Goal: Check status

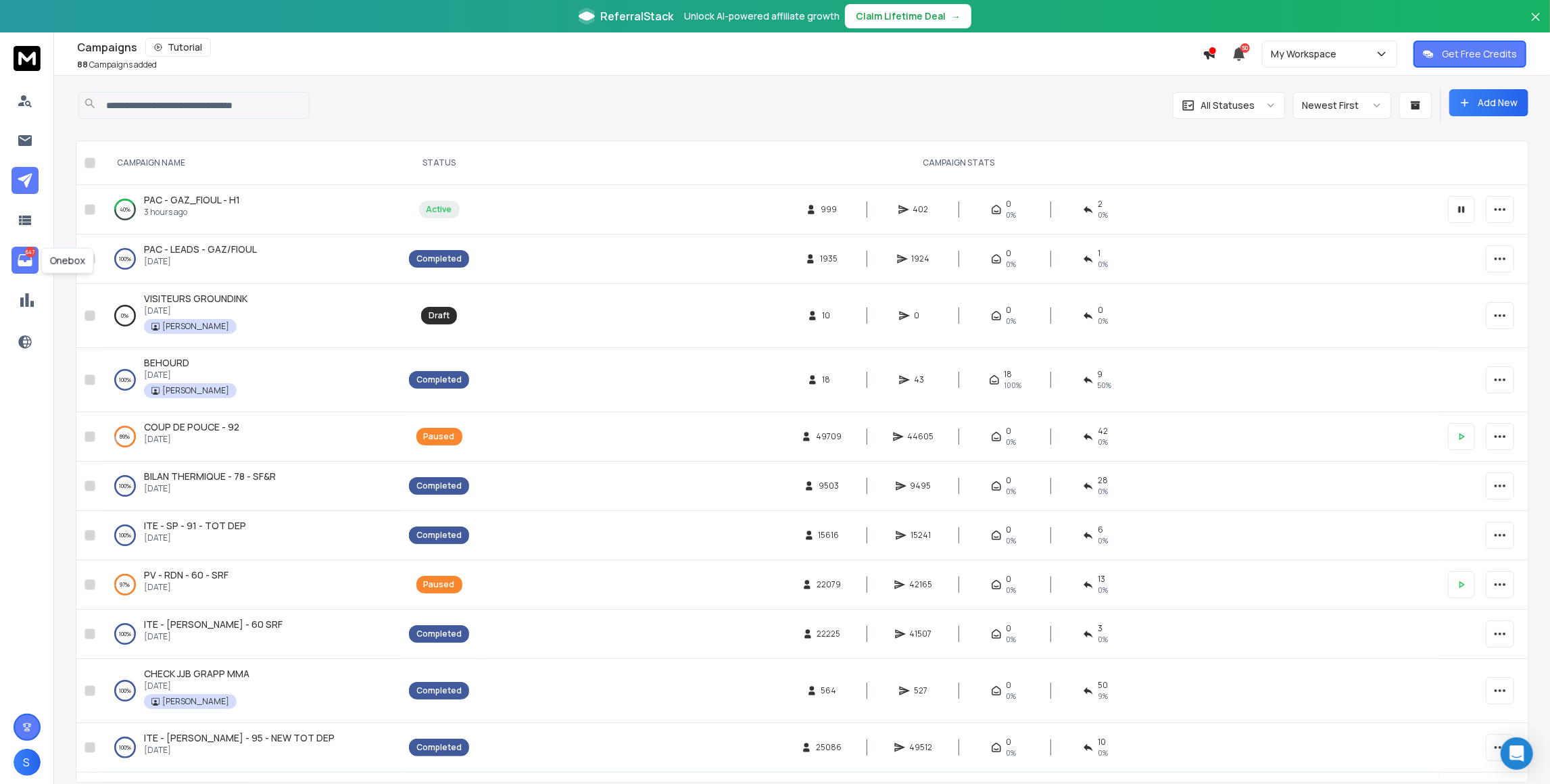
click at [21, 259] on icon at bounding box center [24, 260] width 16 height 16
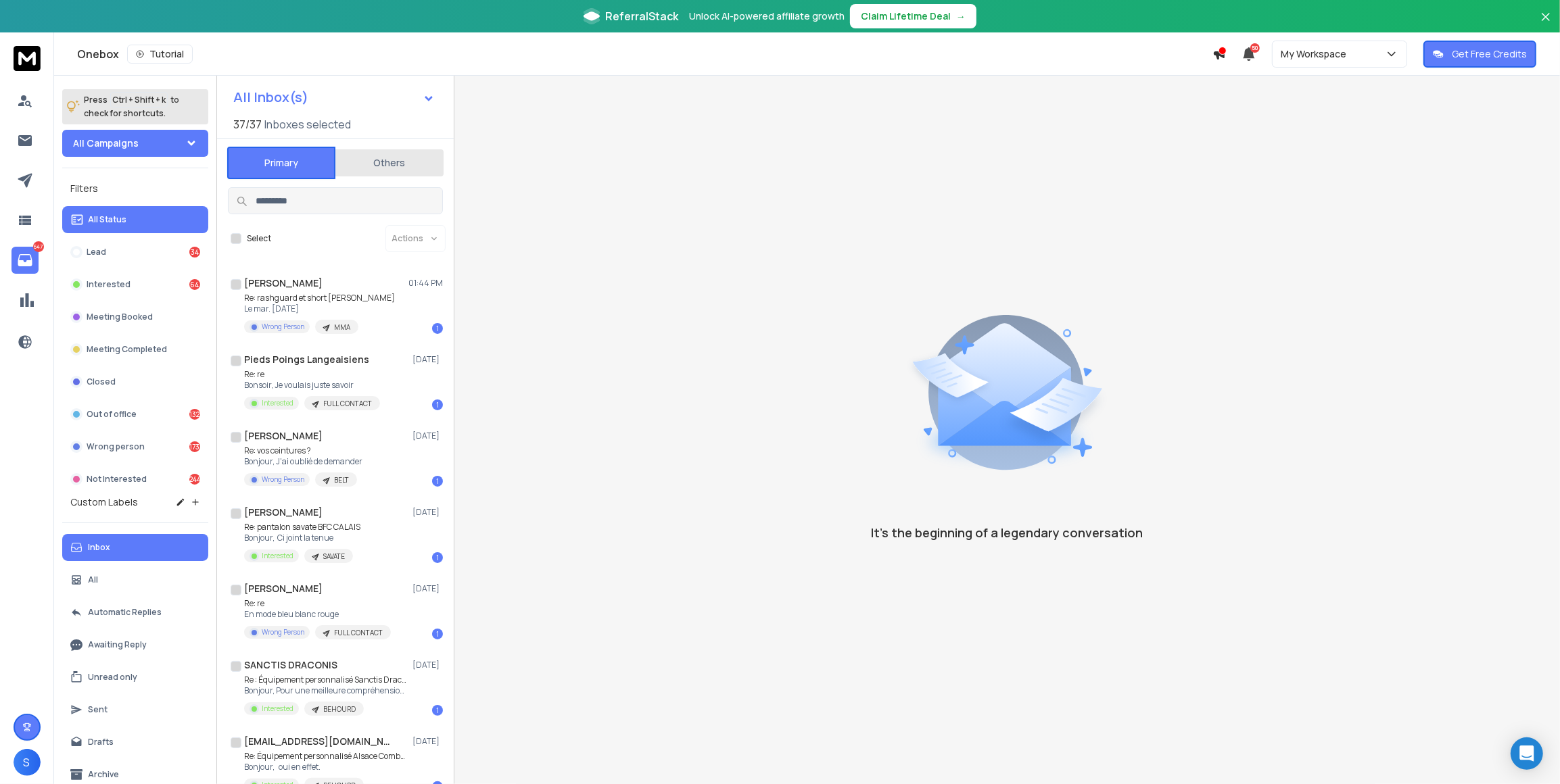
click at [146, 145] on button "All Campaigns" at bounding box center [135, 143] width 146 height 27
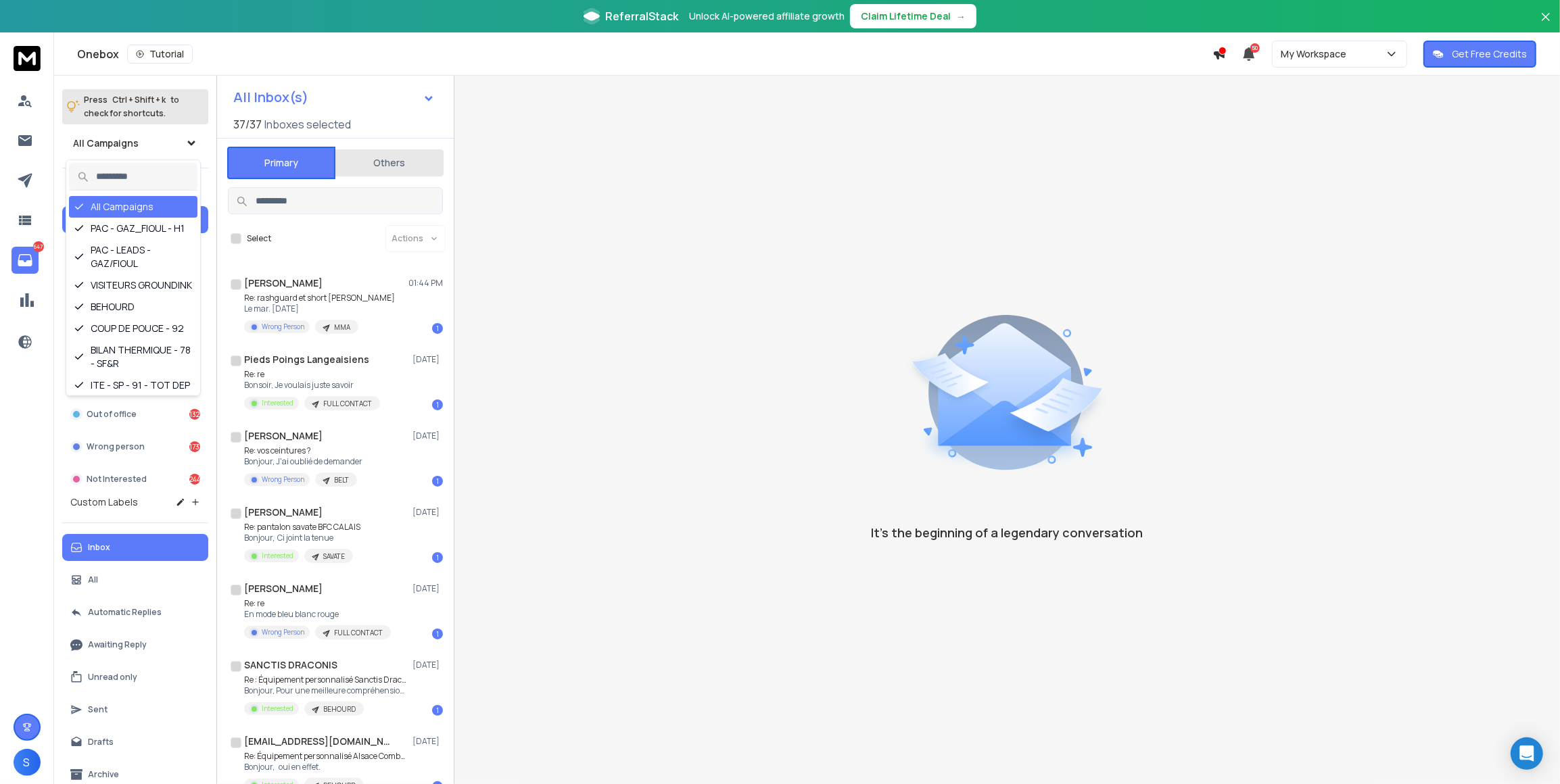
click at [93, 203] on div "All Campaigns" at bounding box center [133, 206] width 128 height 21
click at [115, 230] on div "PAC - GAZ_FIOUL - H1" at bounding box center [133, 229] width 128 height 21
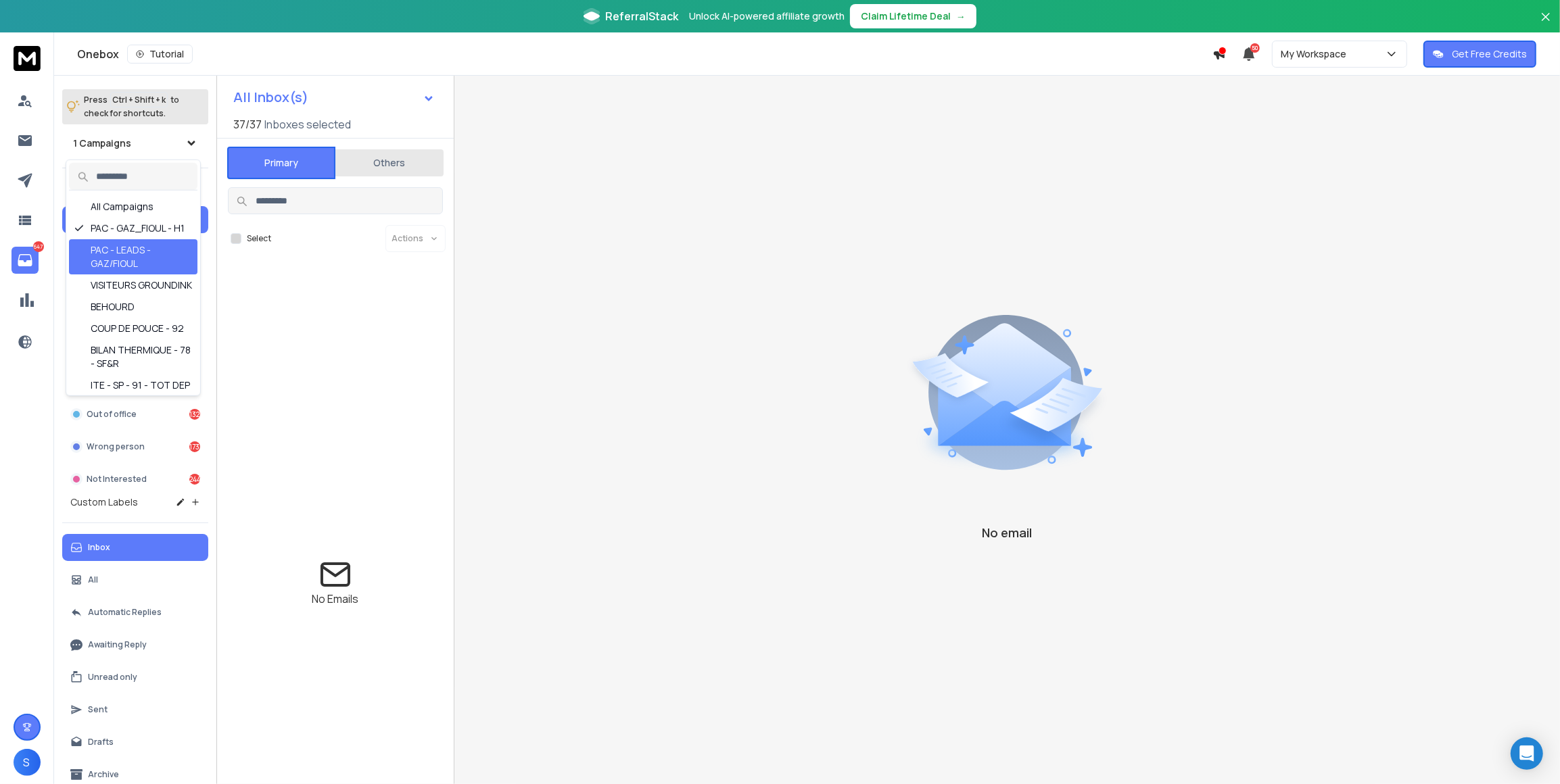
click at [112, 260] on div "PAC - LEADS - GAZ/FIOUL" at bounding box center [133, 257] width 128 height 35
click at [404, 302] on div "No Emails" at bounding box center [334, 555] width 226 height 580
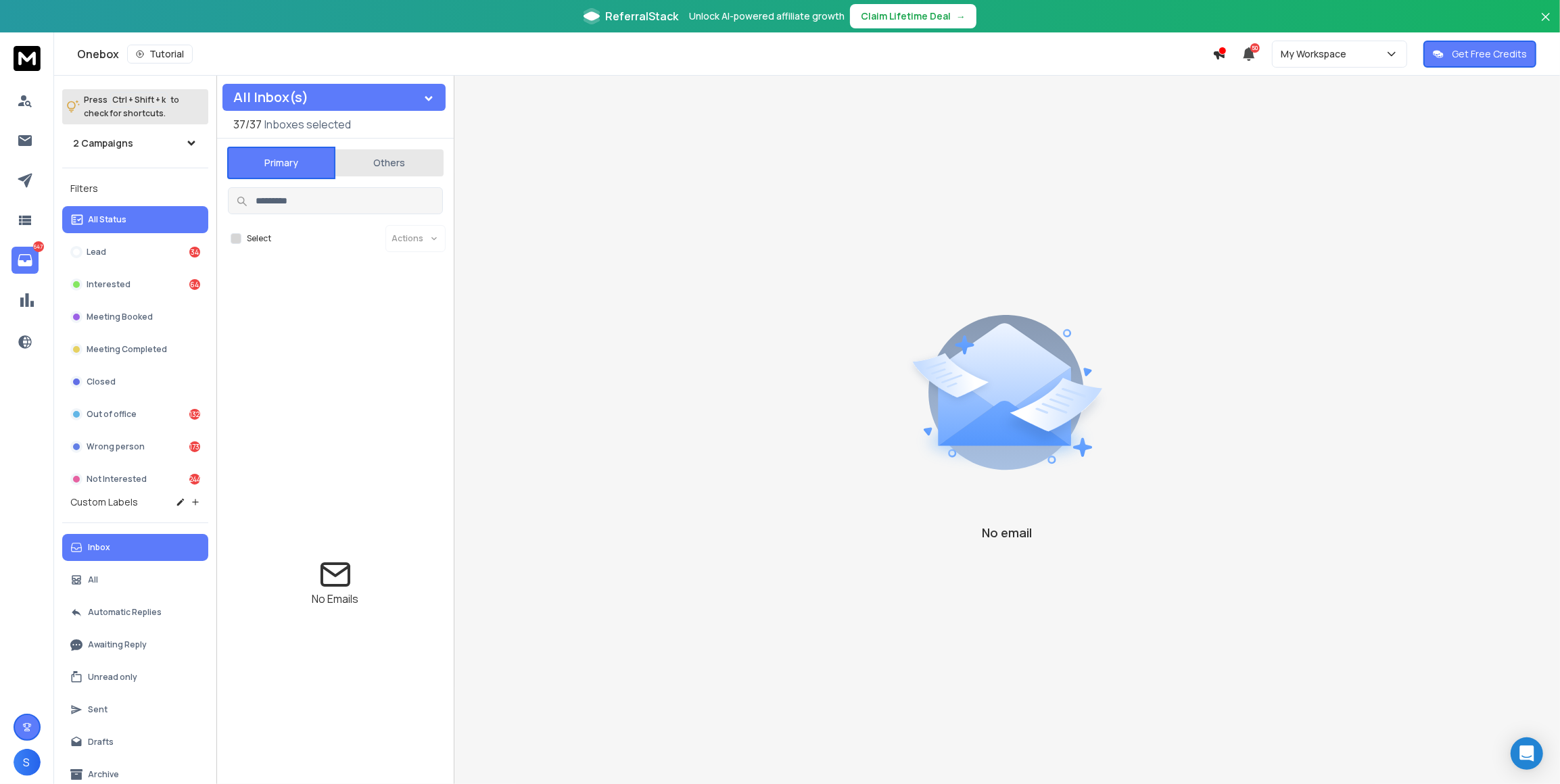
click at [340, 106] on button "All Inbox(s)" at bounding box center [334, 97] width 223 height 27
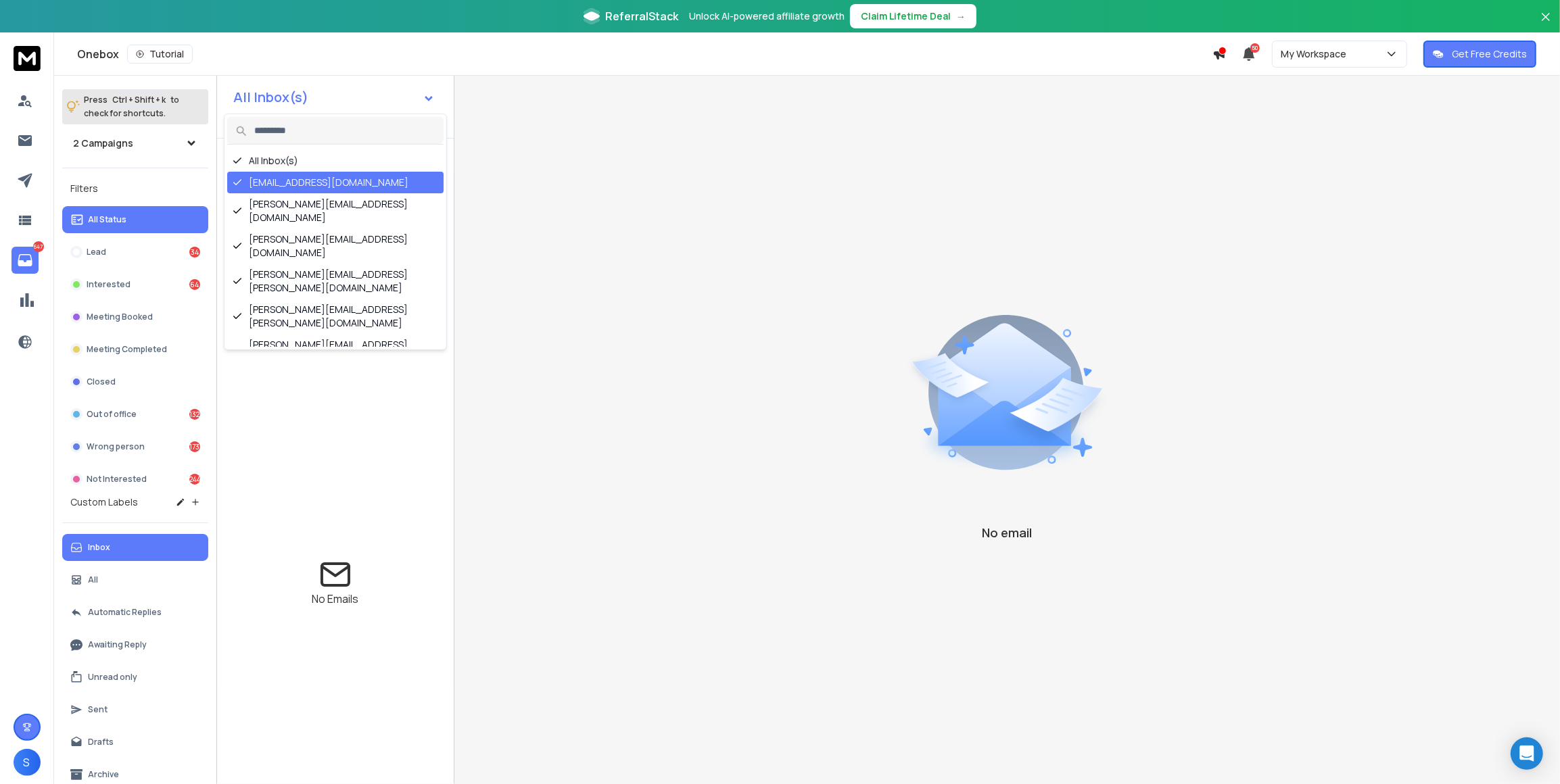
click at [249, 182] on div "[EMAIL_ADDRESS][DOMAIN_NAME]" at bounding box center [334, 182] width 216 height 21
click at [233, 186] on div "[EMAIL_ADDRESS][DOMAIN_NAME]" at bounding box center [334, 182] width 216 height 21
click at [312, 448] on div "No Emails" at bounding box center [335, 582] width 47 height 526
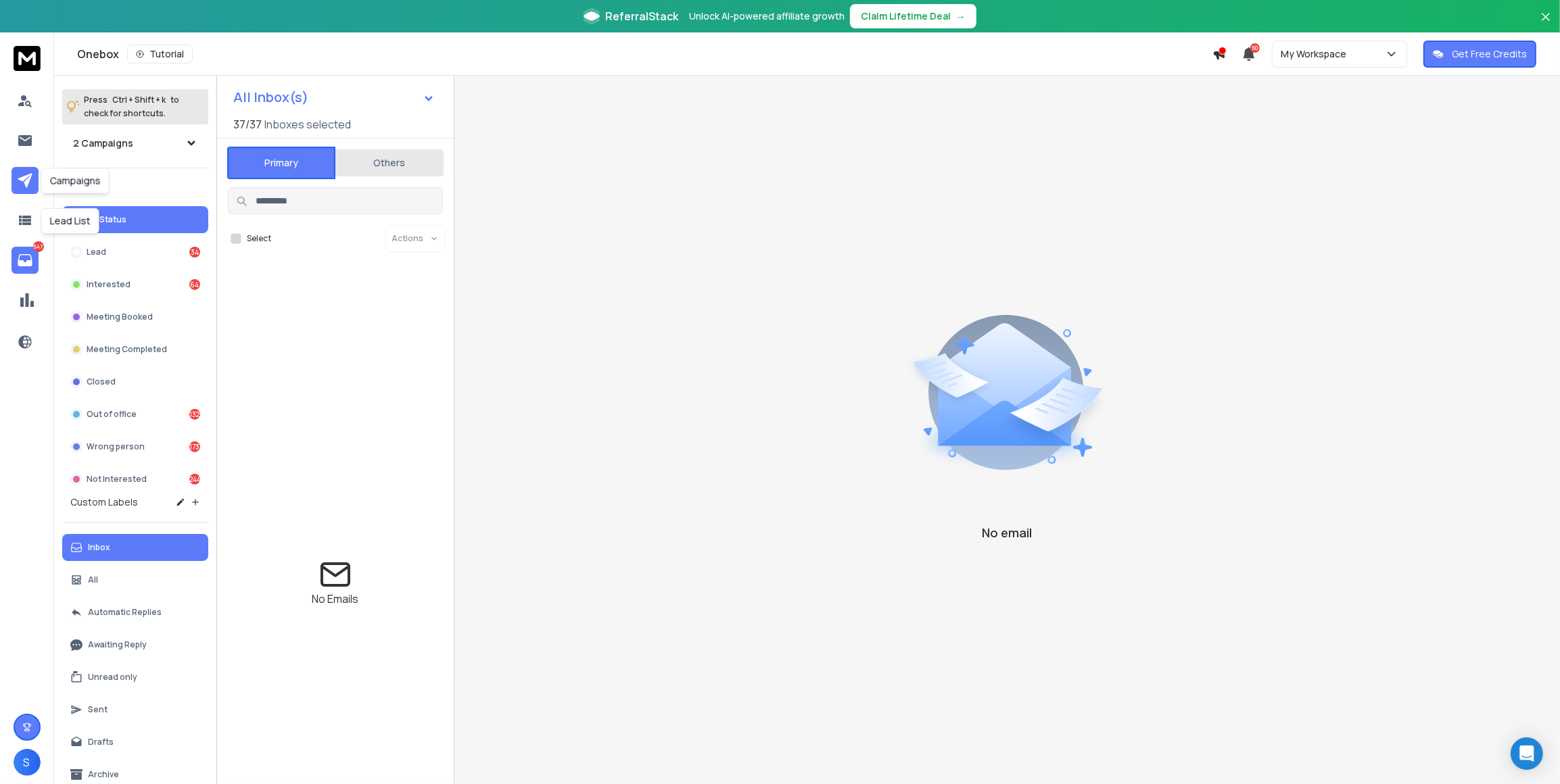
click at [23, 184] on icon at bounding box center [24, 180] width 16 height 16
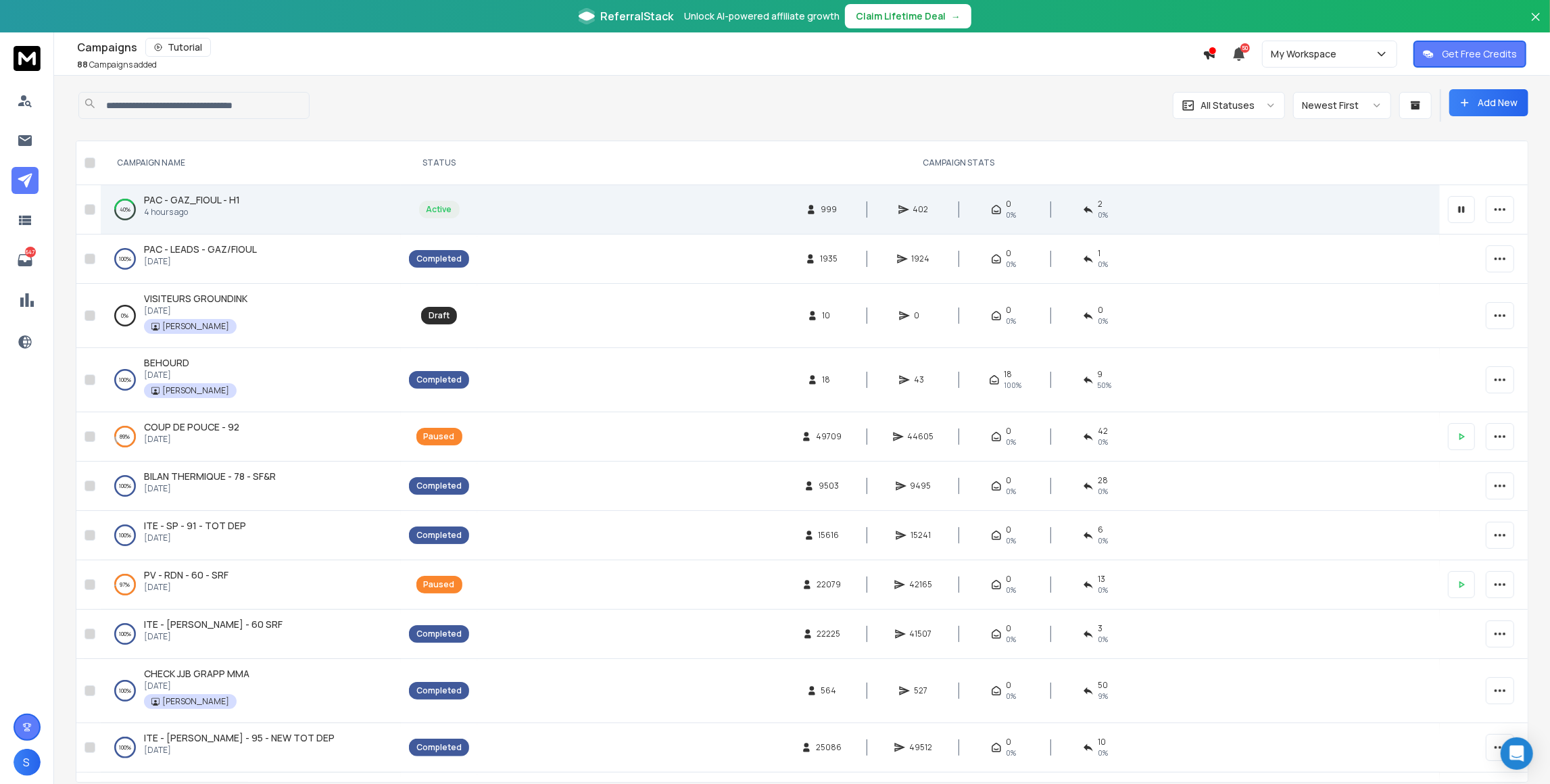
click at [511, 203] on div "999 402 0 0% 2 0 %" at bounding box center [959, 209] width 946 height 21
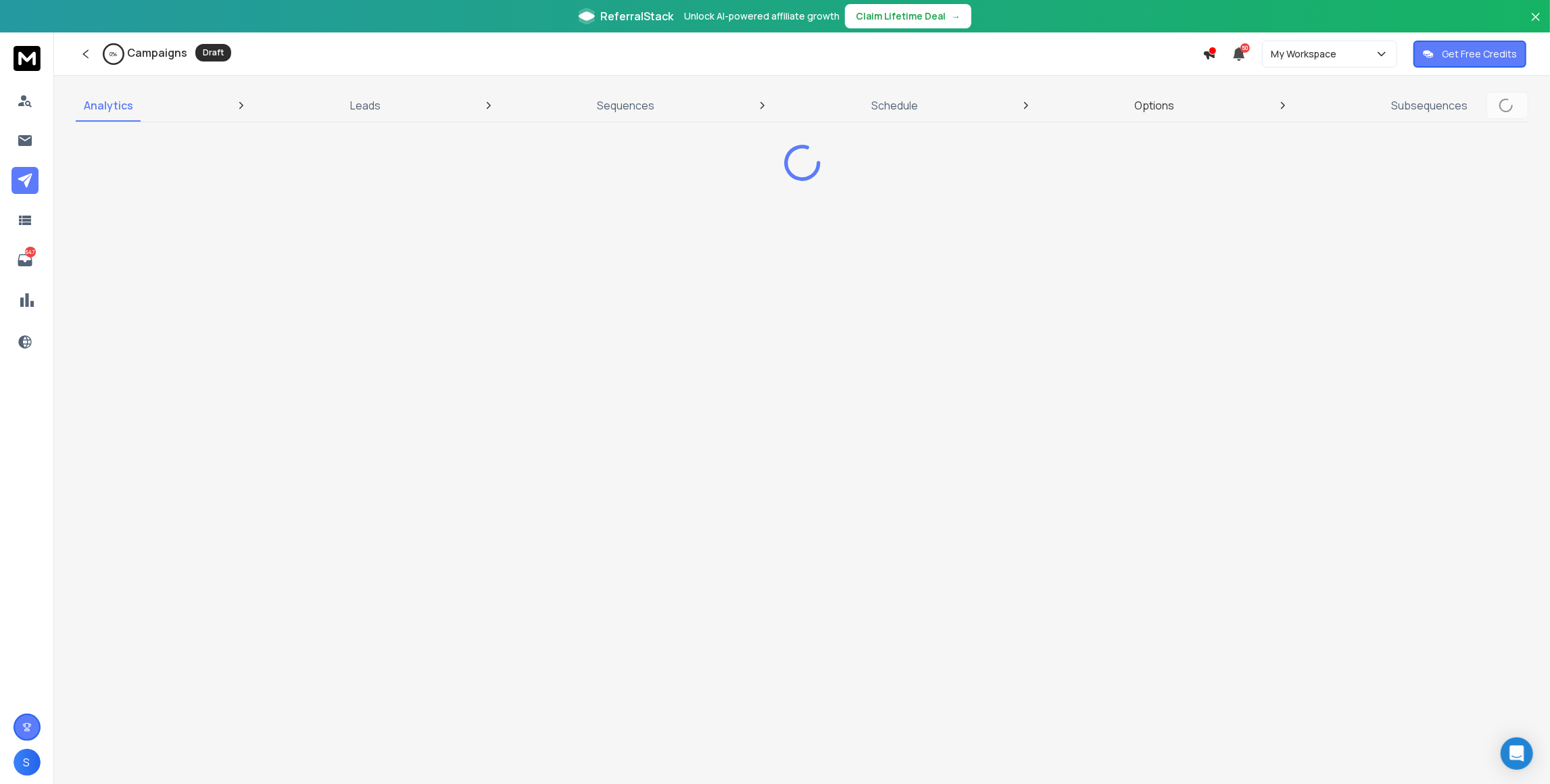
click at [1148, 117] on link "Options" at bounding box center [1155, 105] width 56 height 32
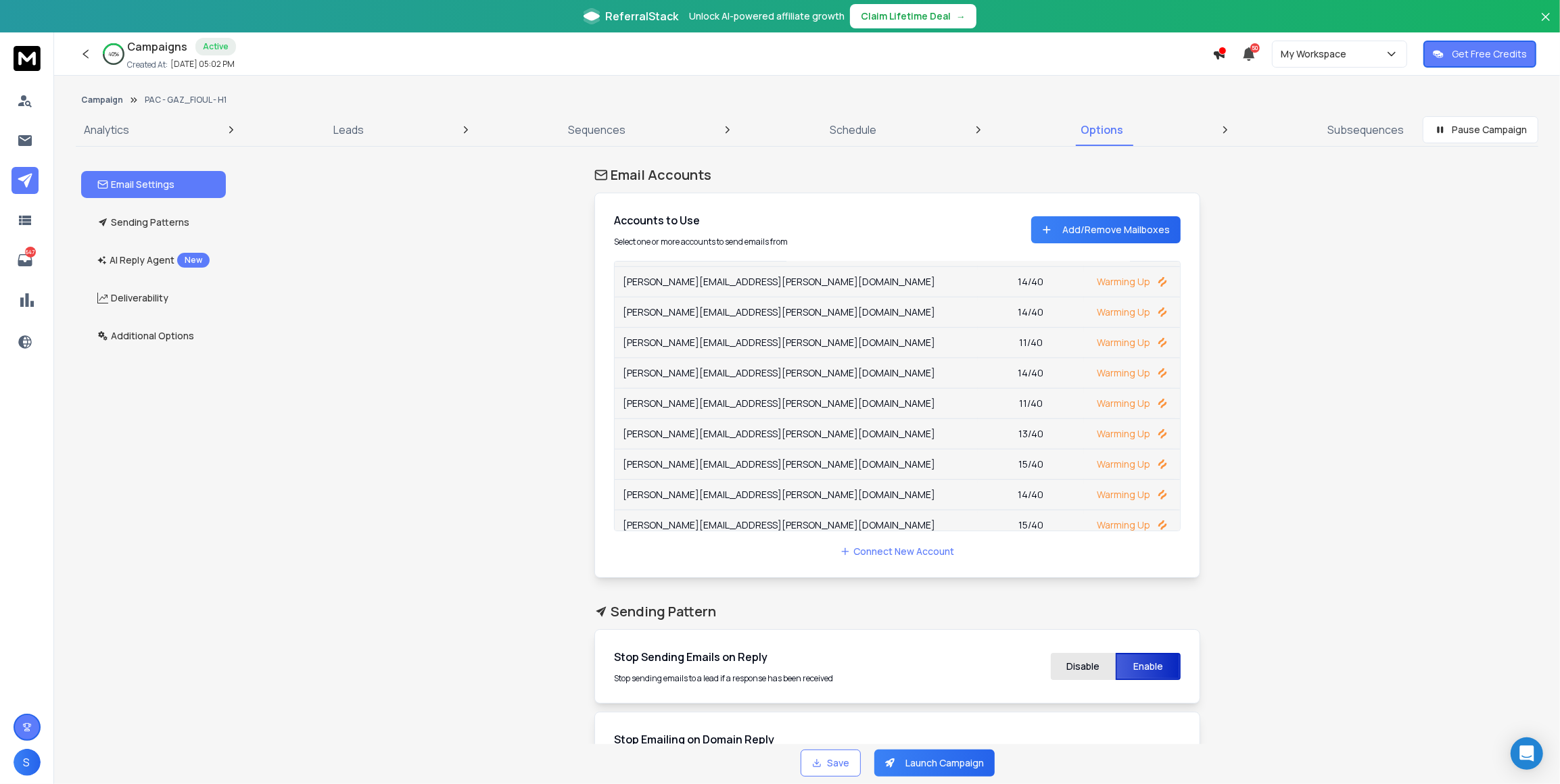
drag, startPoint x: 421, startPoint y: 532, endPoint x: 380, endPoint y: 332, distance: 204.2
click at [25, 177] on icon at bounding box center [24, 180] width 15 height 15
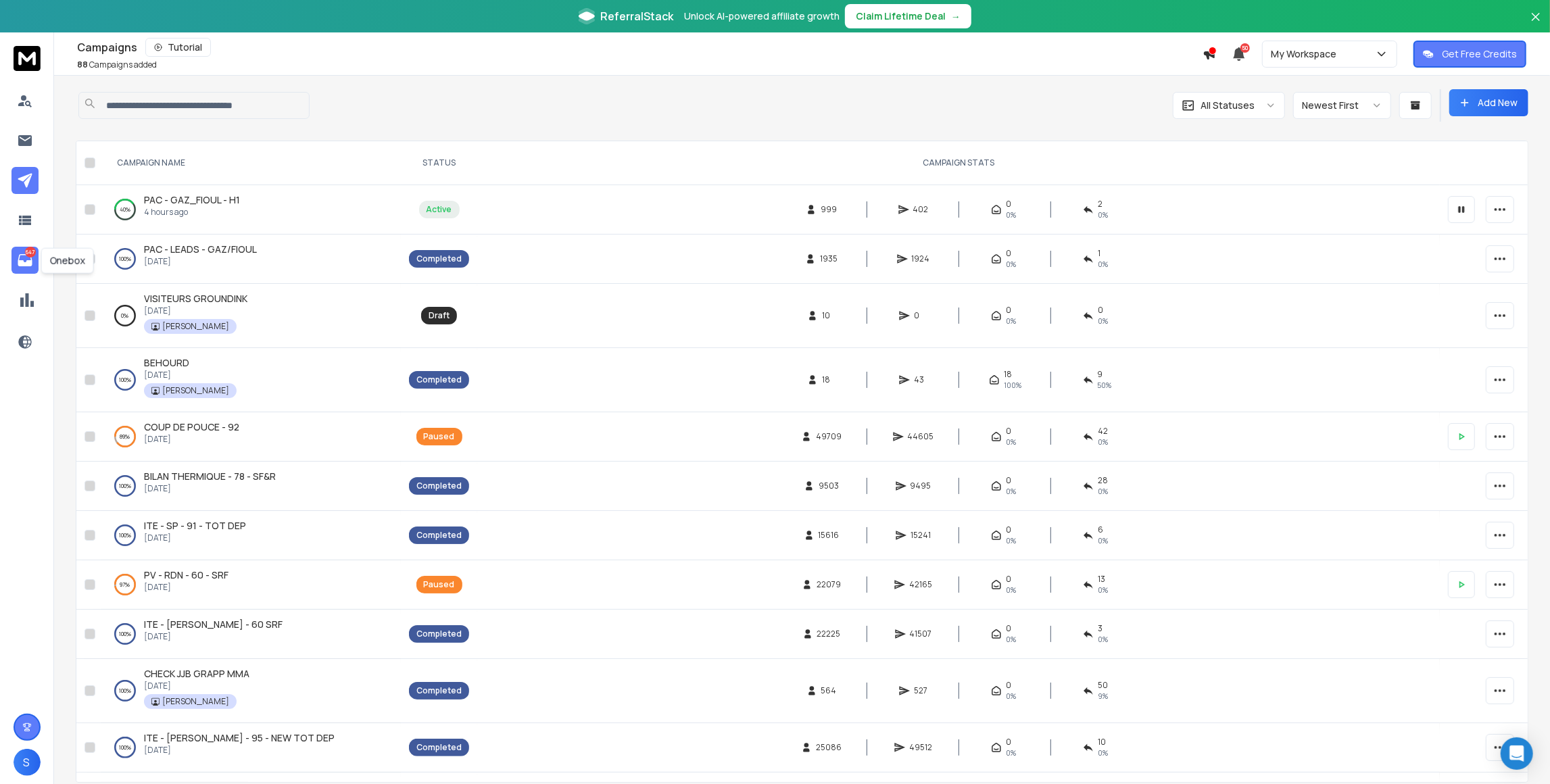
click at [20, 268] on link "647" at bounding box center [25, 261] width 27 height 27
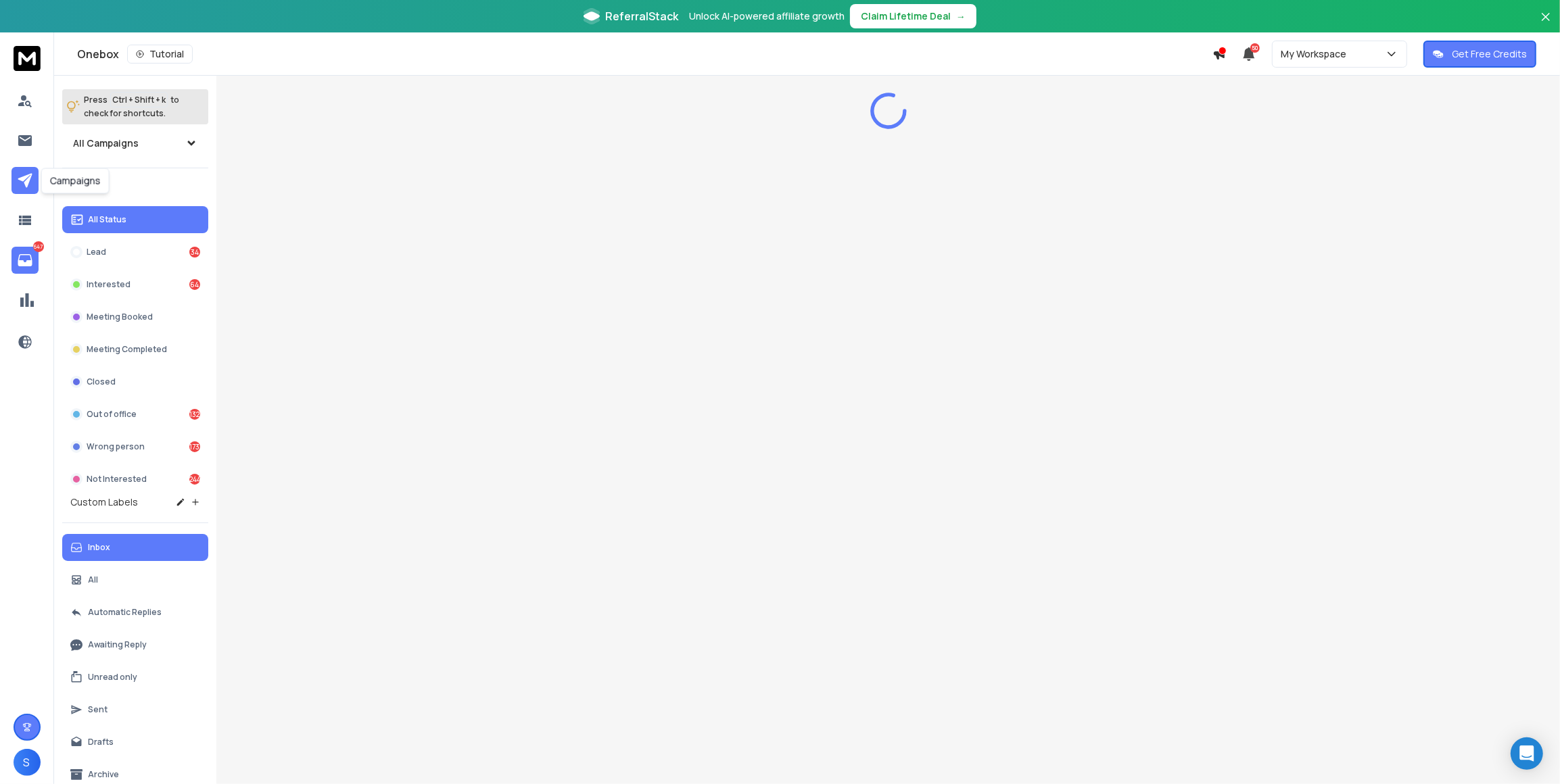
click at [29, 182] on icon at bounding box center [24, 180] width 16 height 16
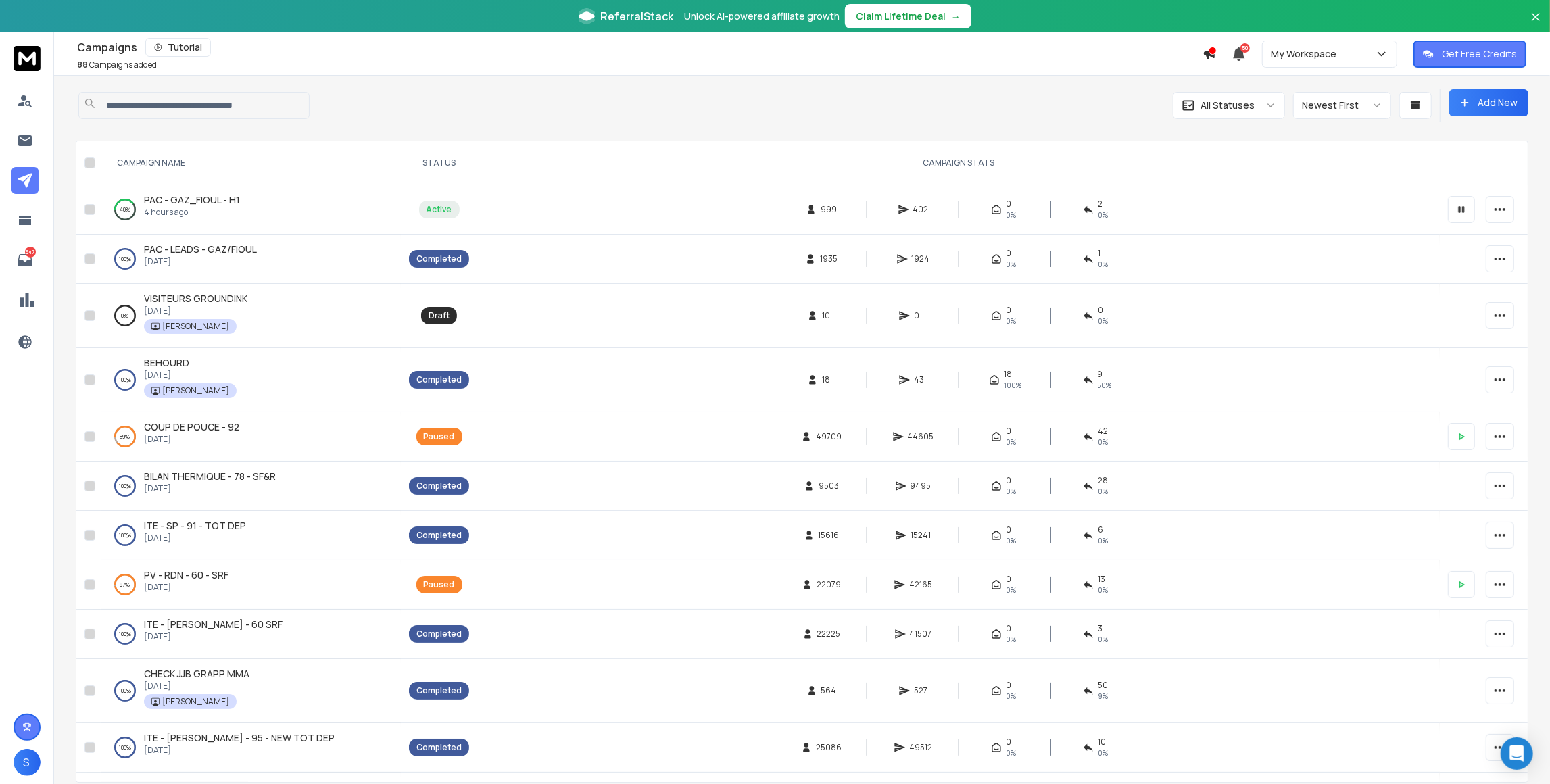
click at [575, 94] on div at bounding box center [439, 105] width 727 height 32
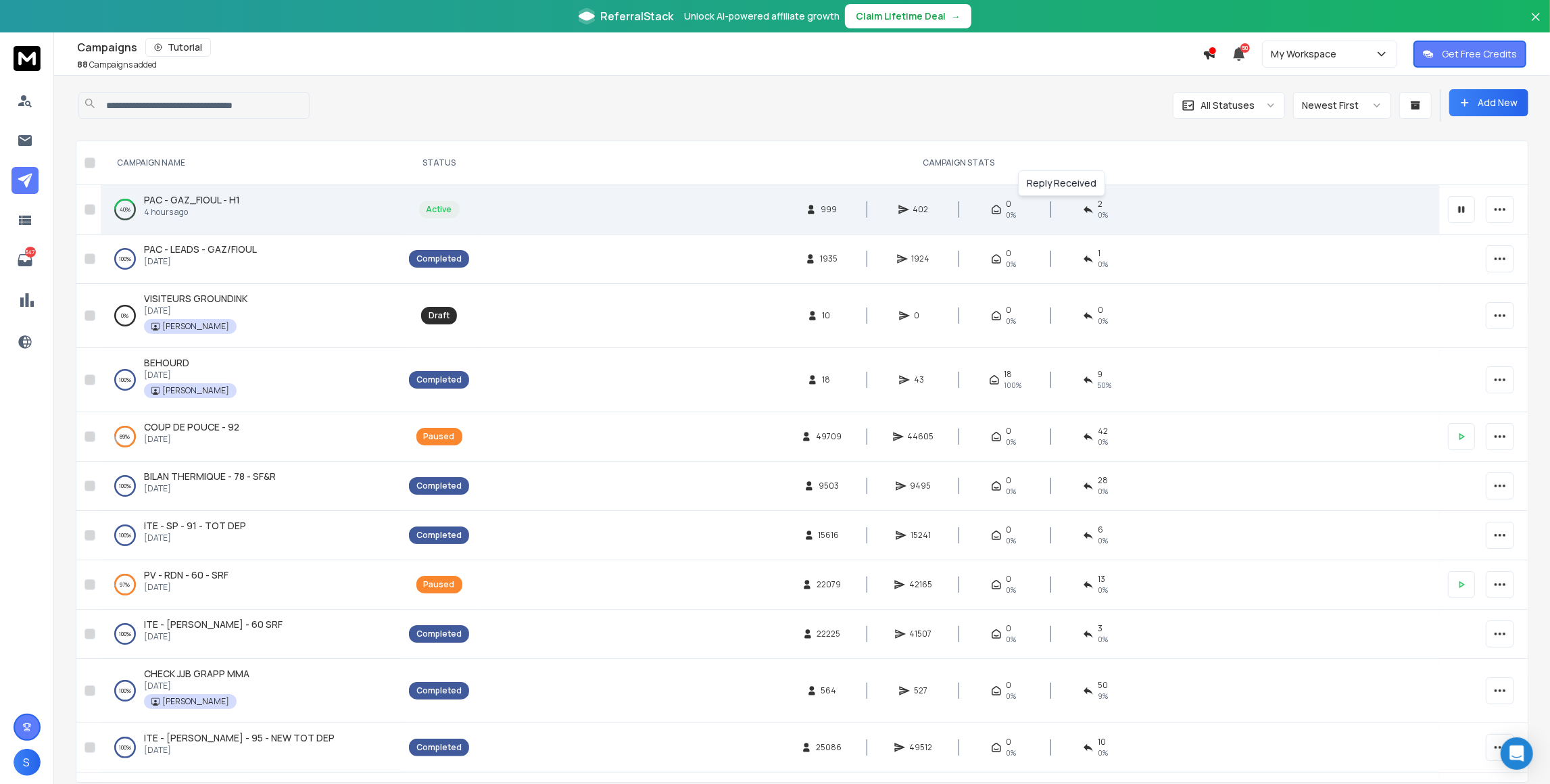
click at [1097, 204] on span "2" at bounding box center [1099, 204] width 5 height 11
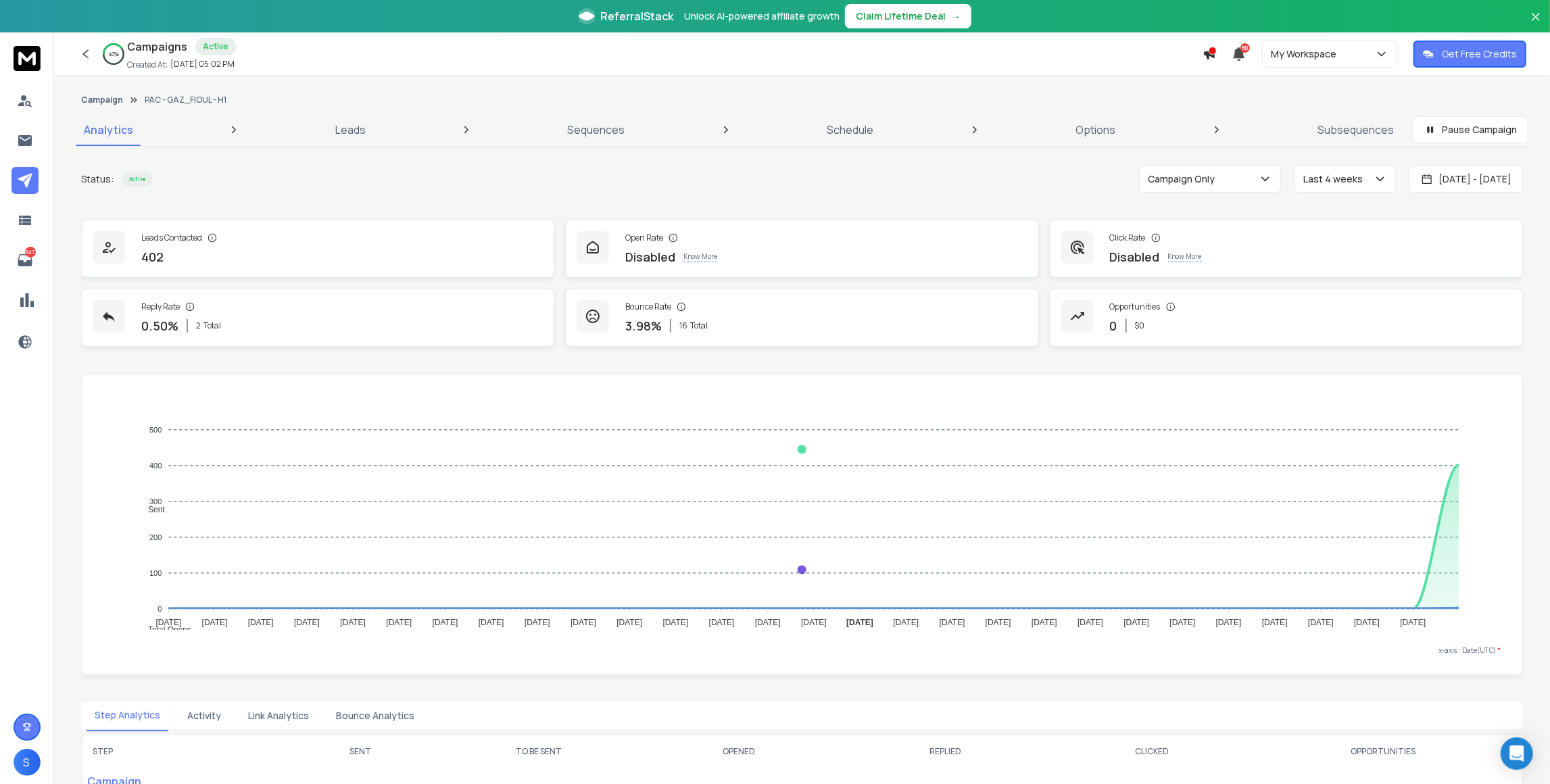
click at [207, 326] on span "Total" at bounding box center [212, 326] width 17 height 11
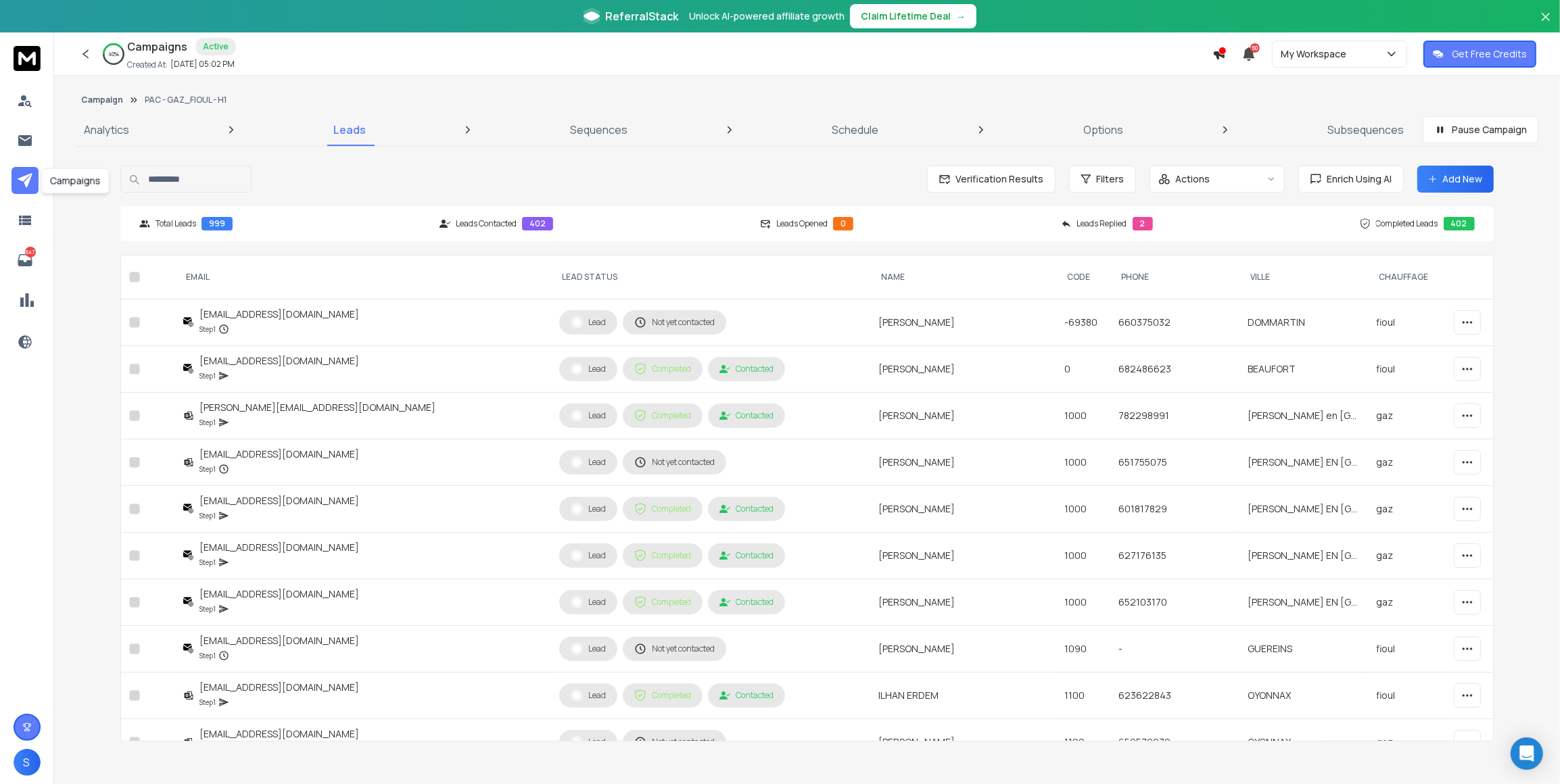
click at [25, 177] on icon at bounding box center [24, 180] width 15 height 15
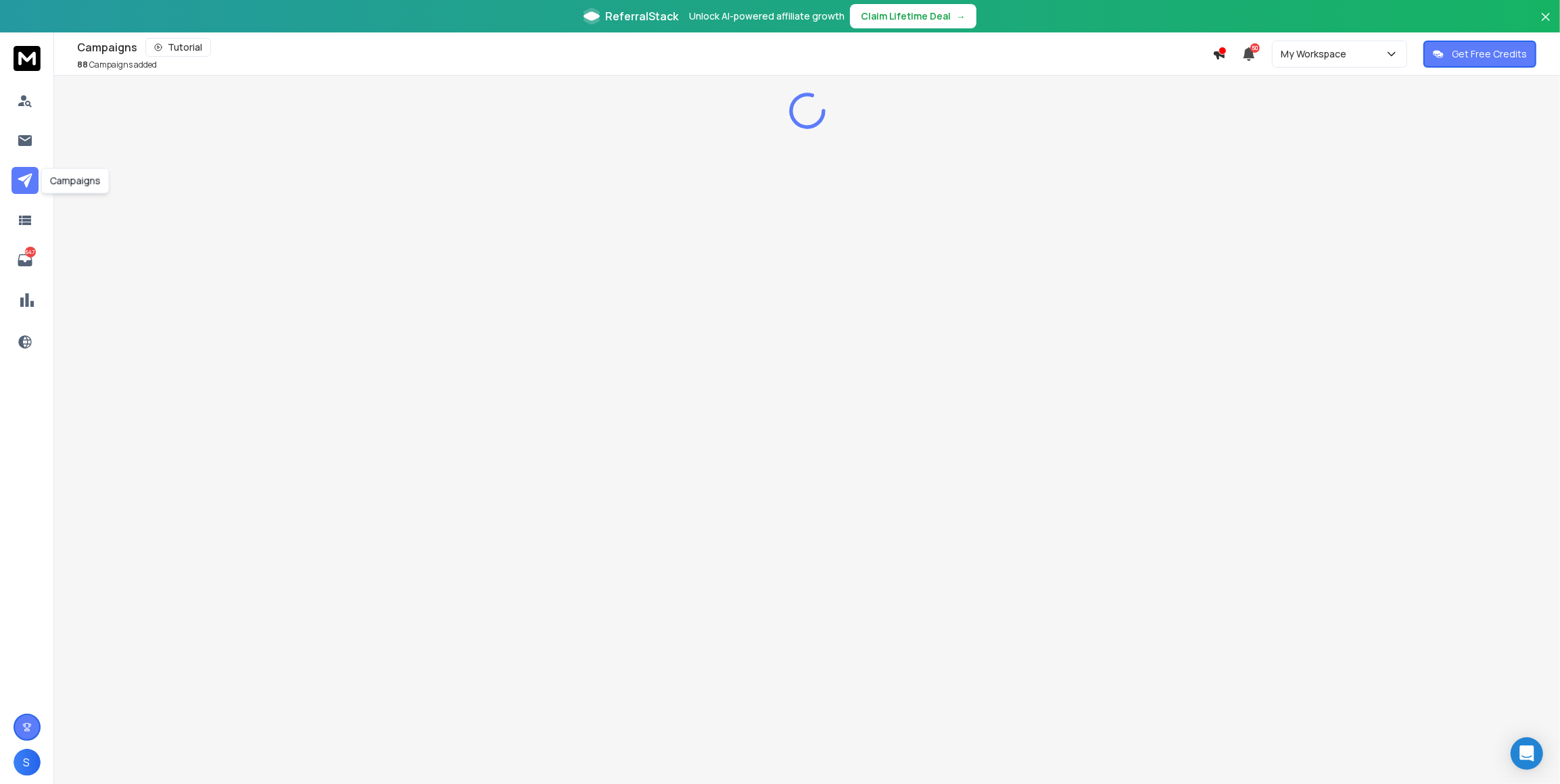
click at [25, 177] on icon at bounding box center [24, 180] width 15 height 15
click at [26, 177] on icon at bounding box center [24, 180] width 15 height 15
